Goal: Navigation & Orientation: Find specific page/section

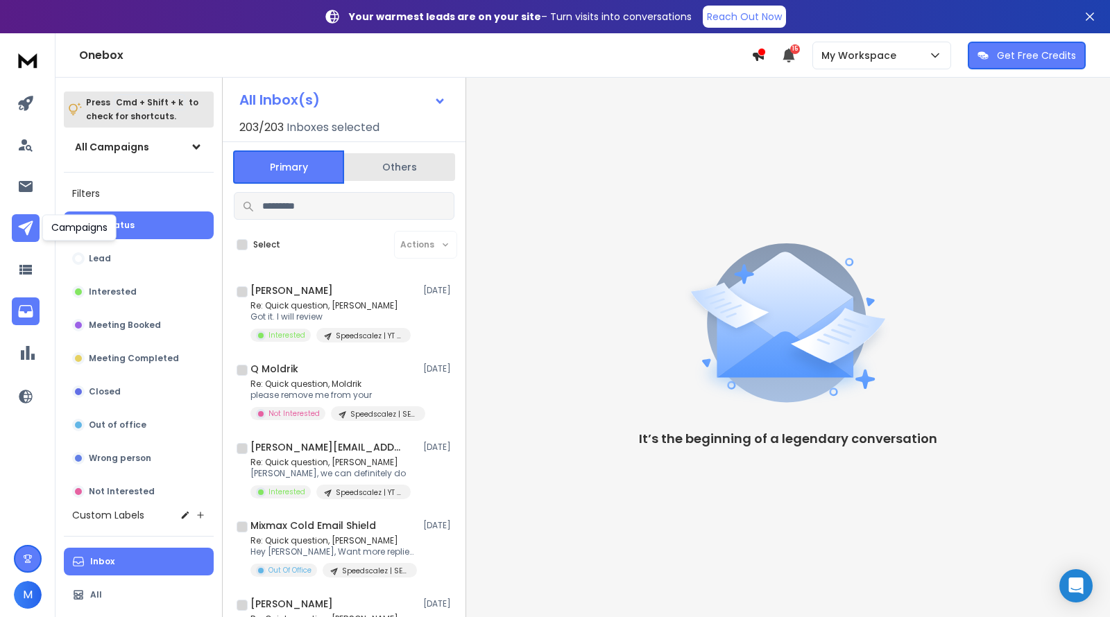
click at [31, 227] on icon at bounding box center [25, 228] width 17 height 17
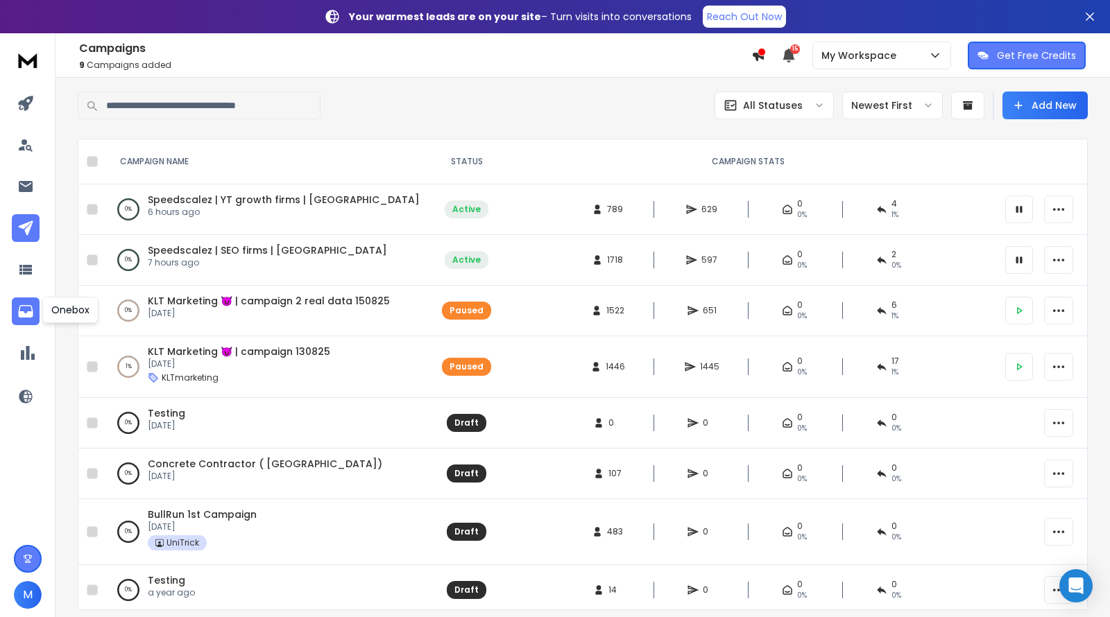
click at [21, 303] on icon at bounding box center [25, 311] width 17 height 17
